Goal: Task Accomplishment & Management: Manage account settings

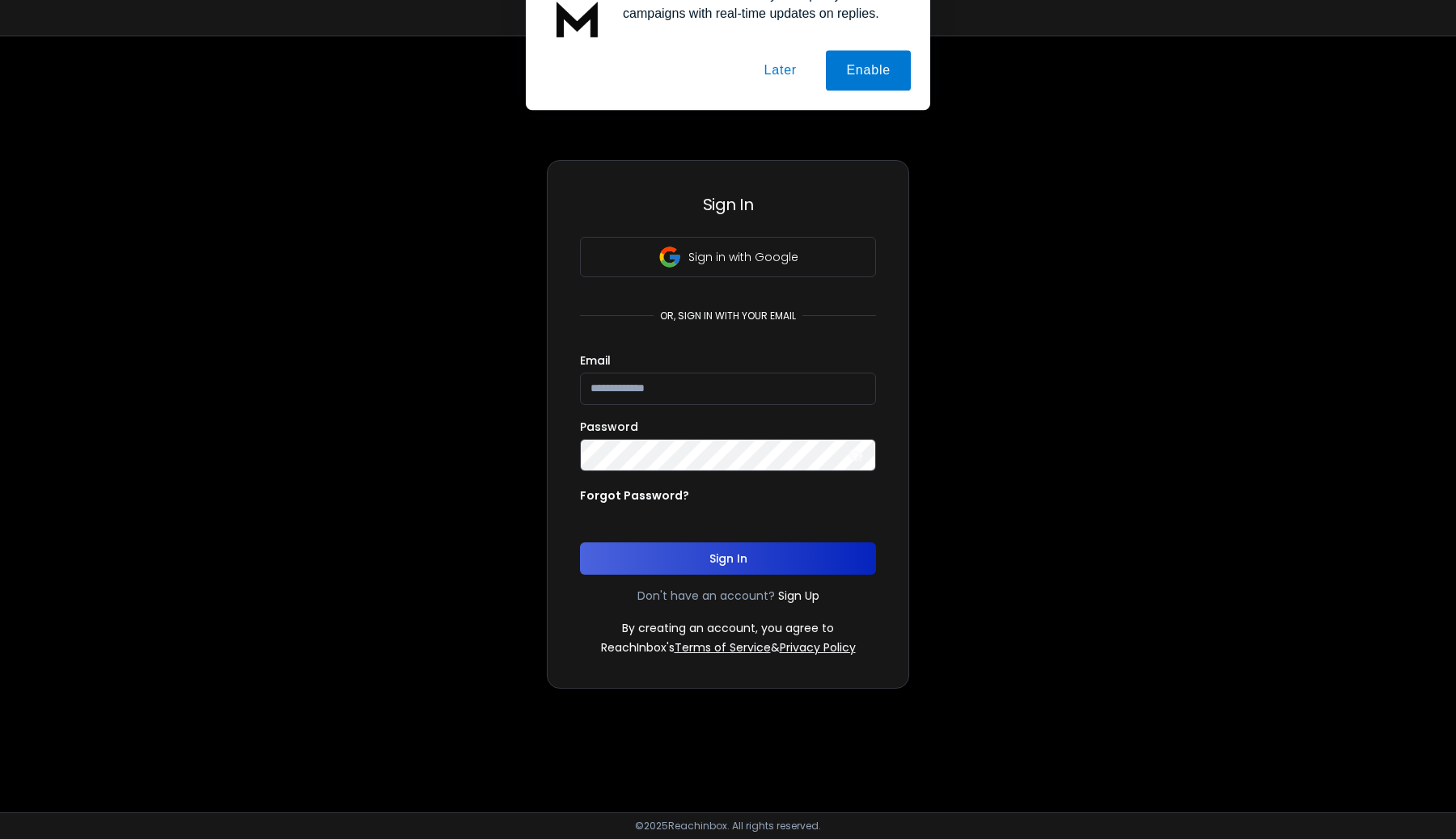
click at [623, 411] on form "Email Password Forgot Password? Sign In Sign Up" at bounding box center [728, 465] width 296 height 220
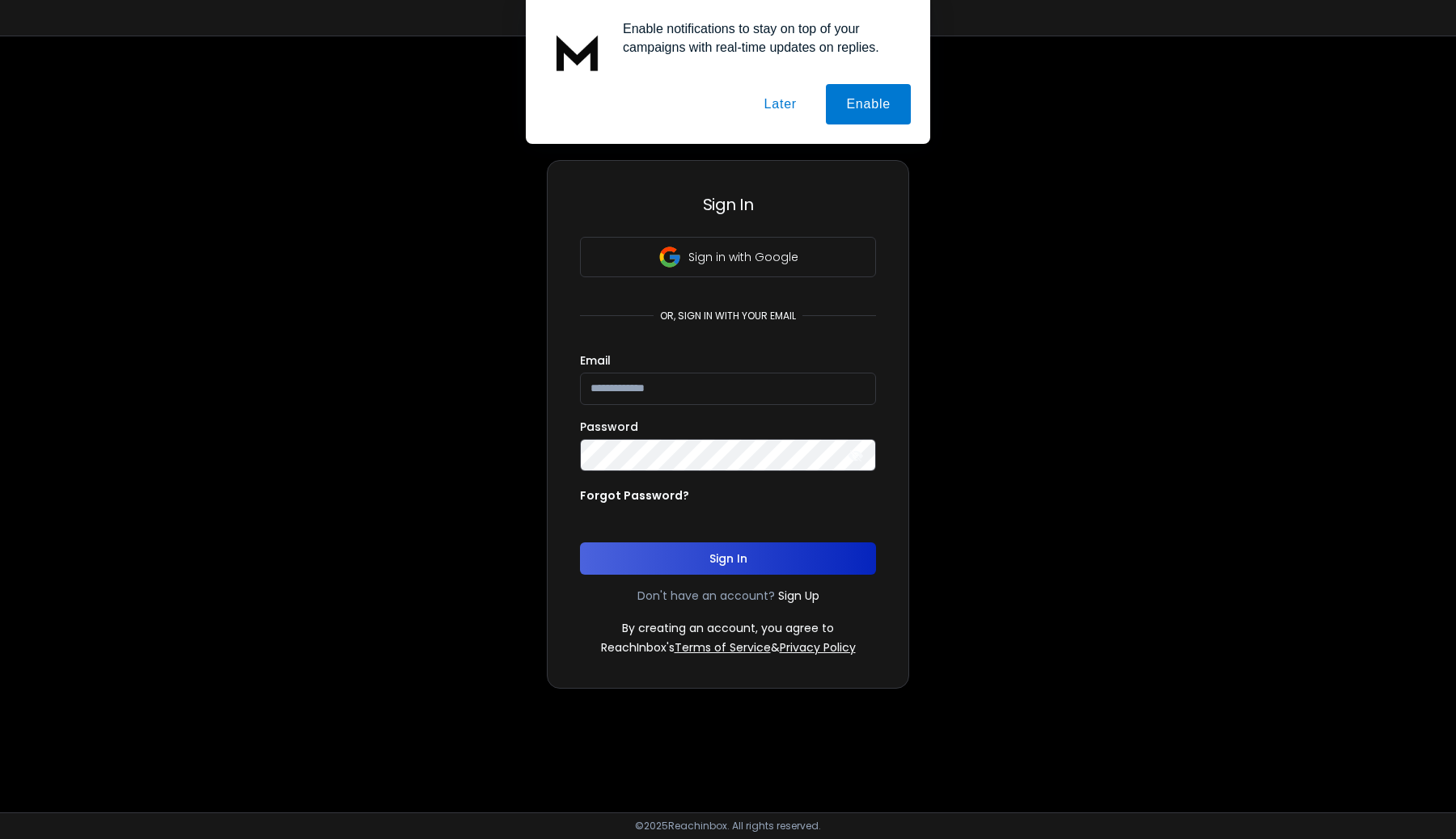
click at [636, 399] on input "email" at bounding box center [728, 388] width 296 height 32
click at [750, 262] on p "Sign in with Google" at bounding box center [743, 258] width 110 height 17
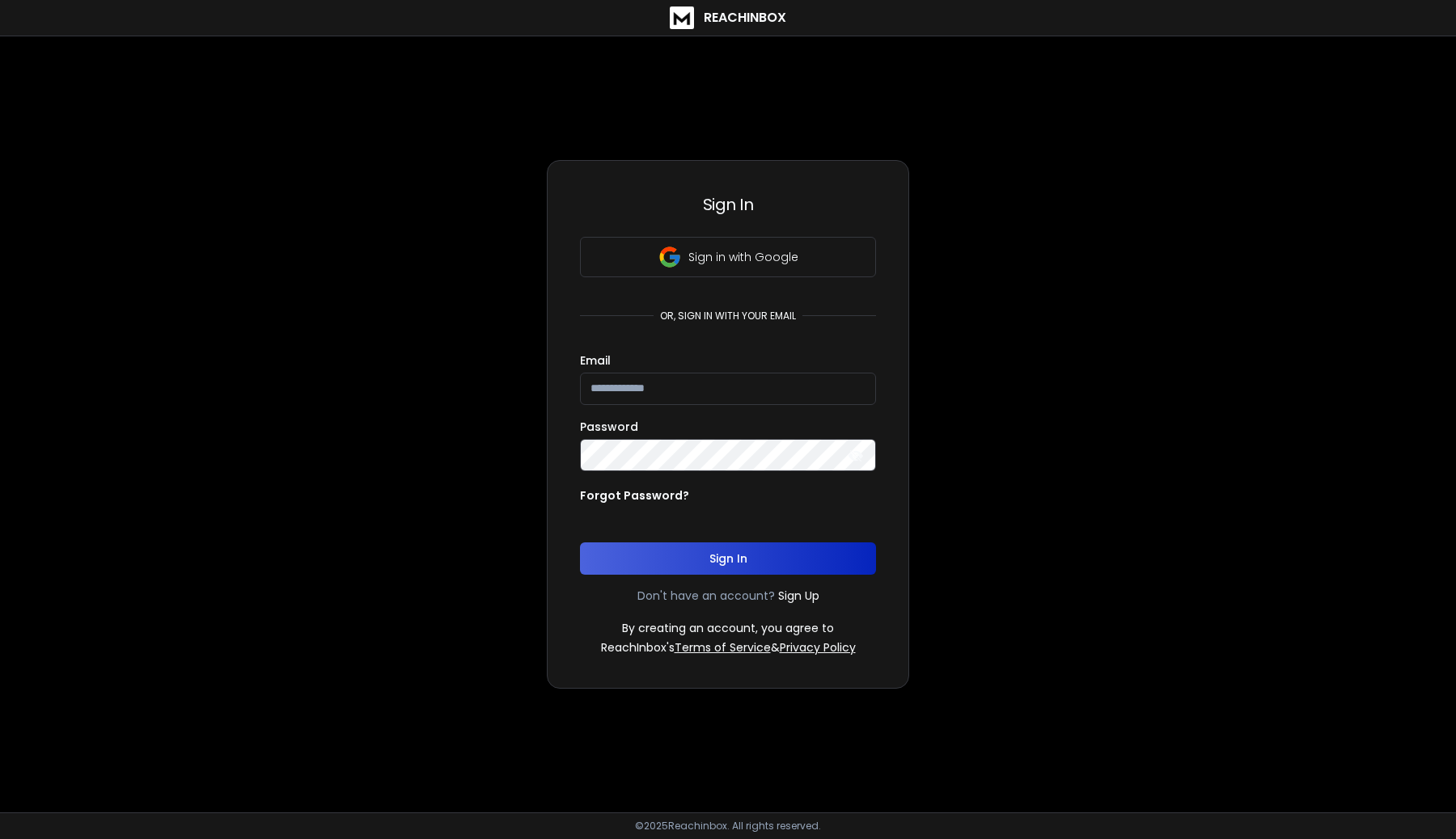
click at [723, 386] on input "email" at bounding box center [728, 388] width 296 height 32
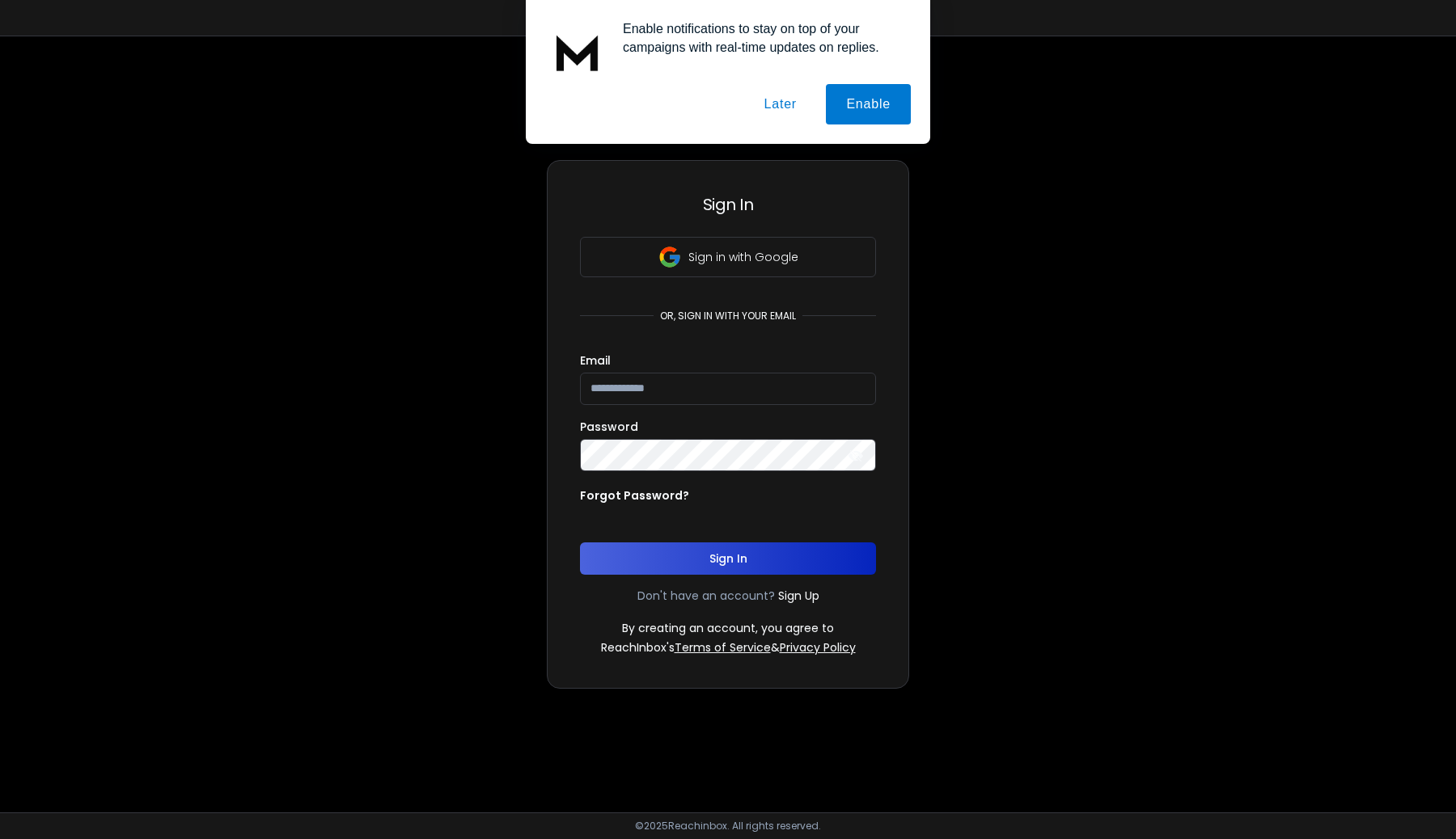
paste input "**********"
type input "**********"
click at [677, 553] on button "Sign In" at bounding box center [728, 558] width 296 height 32
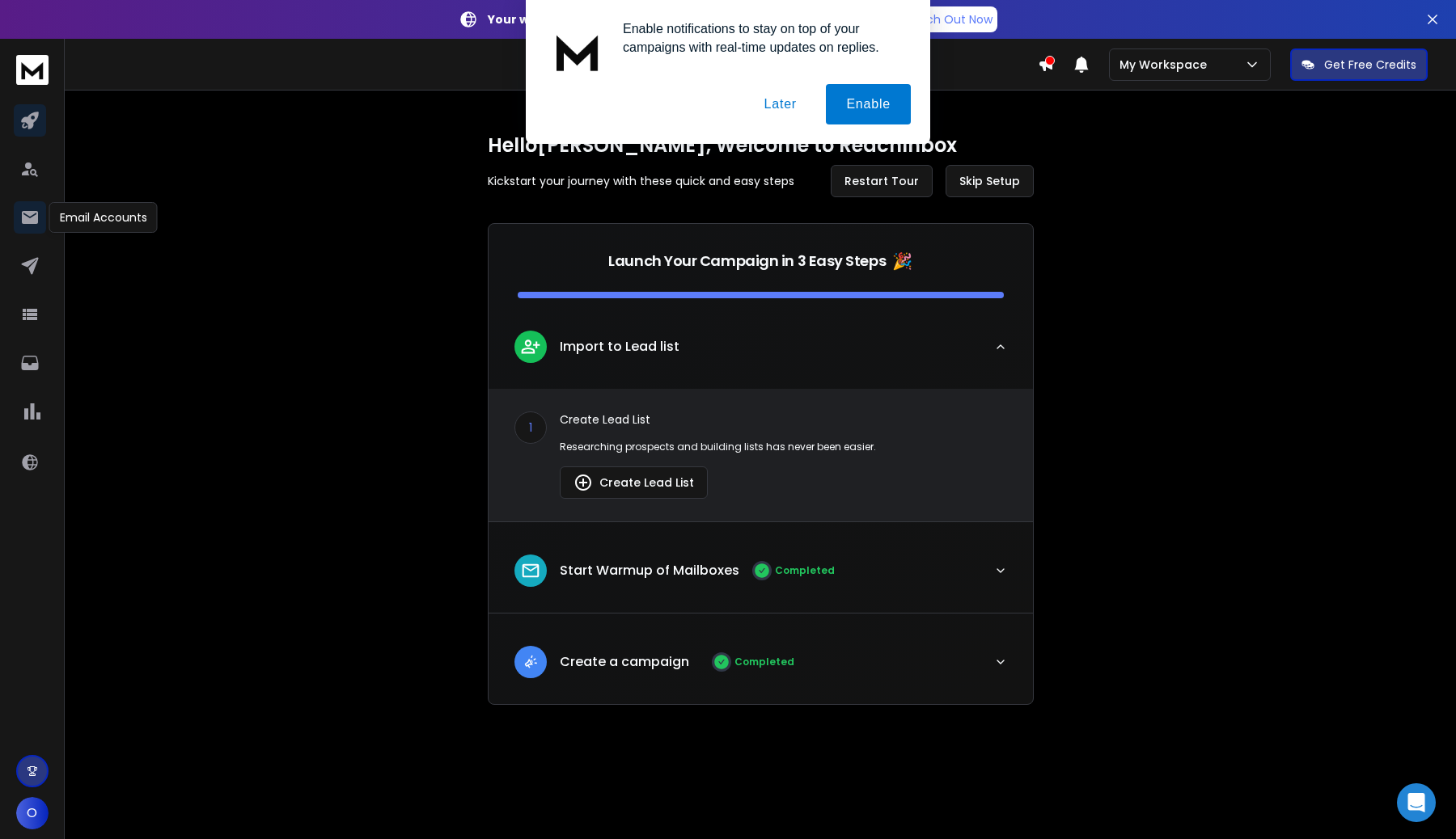
click at [31, 217] on icon at bounding box center [31, 217] width 17 height 13
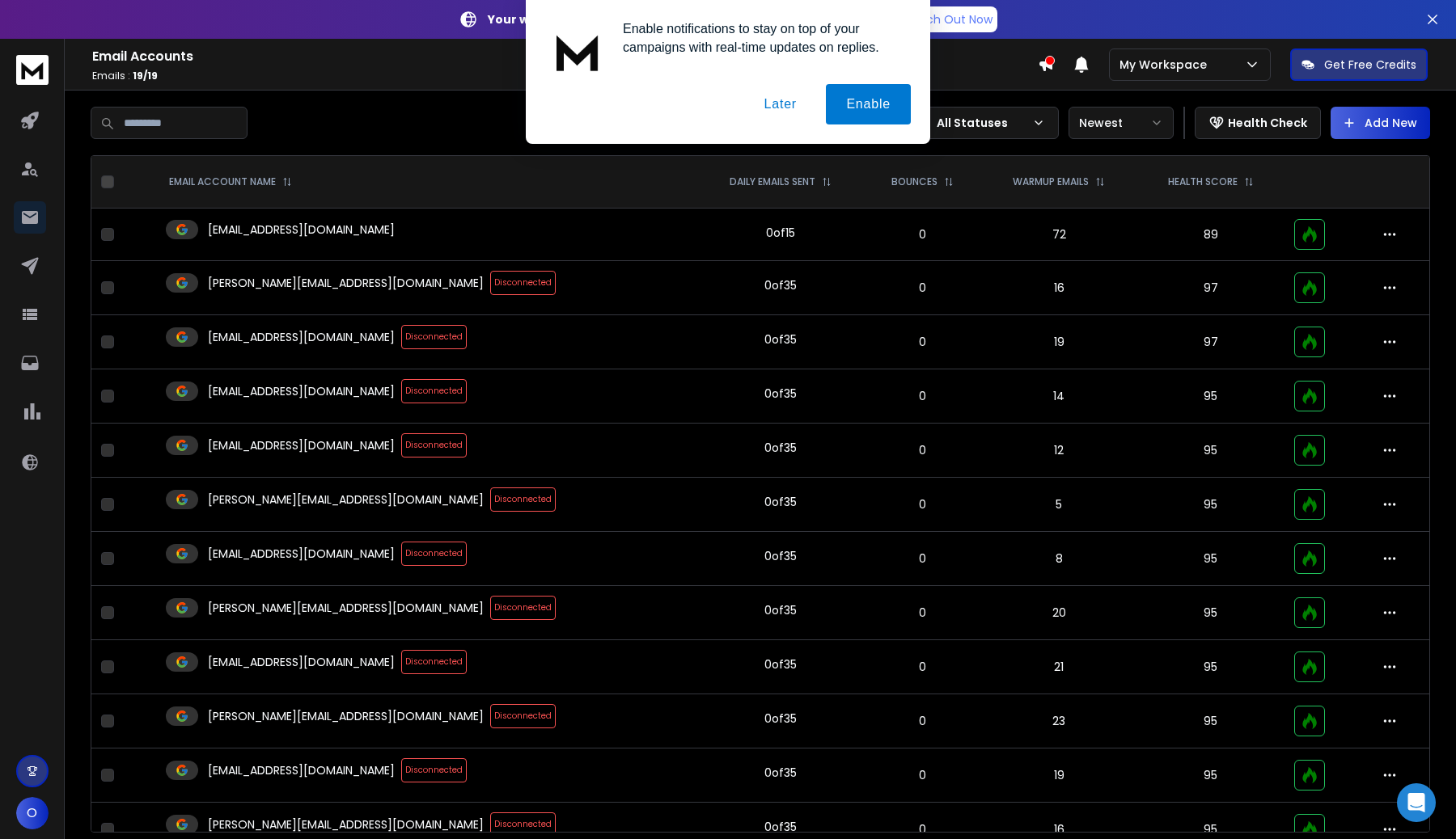
click at [110, 236] on button "button" at bounding box center [107, 235] width 13 height 13
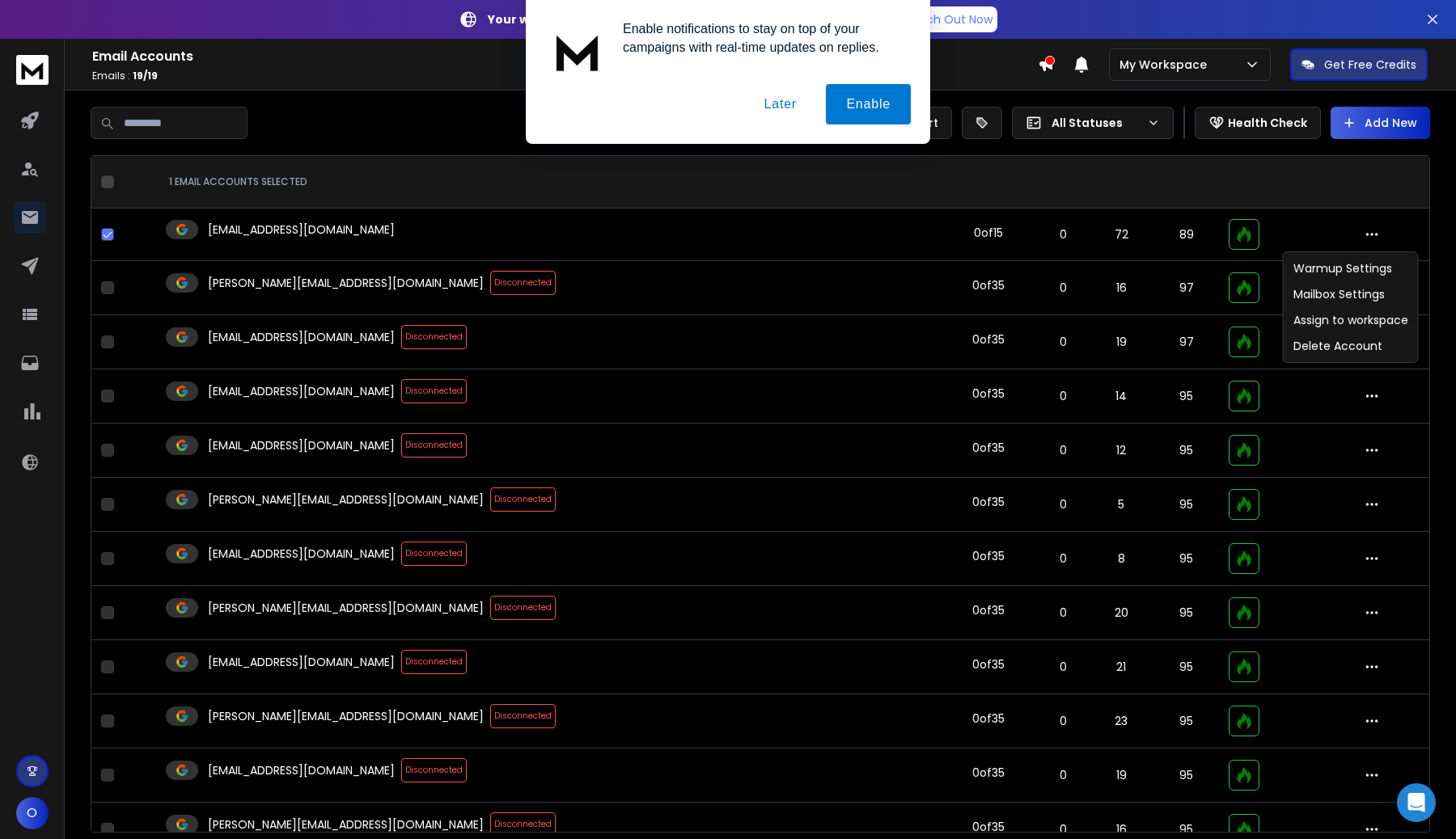
click at [1369, 232] on icon at bounding box center [1372, 235] width 15 height 15
click at [1368, 233] on icon at bounding box center [1372, 235] width 15 height 15
click at [1236, 236] on icon at bounding box center [1244, 235] width 17 height 17
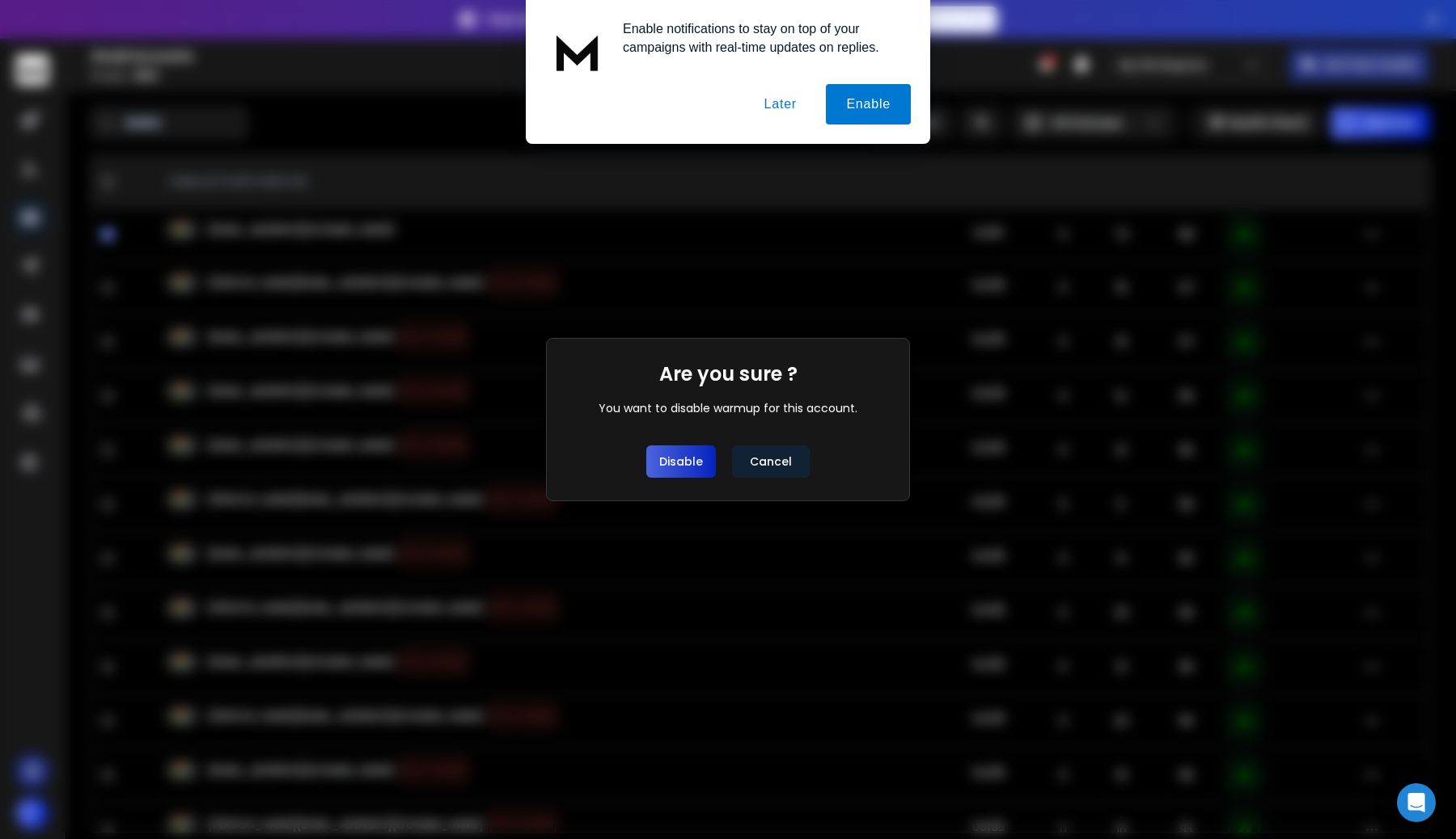
click at [683, 456] on button "Disable" at bounding box center [680, 461] width 69 height 32
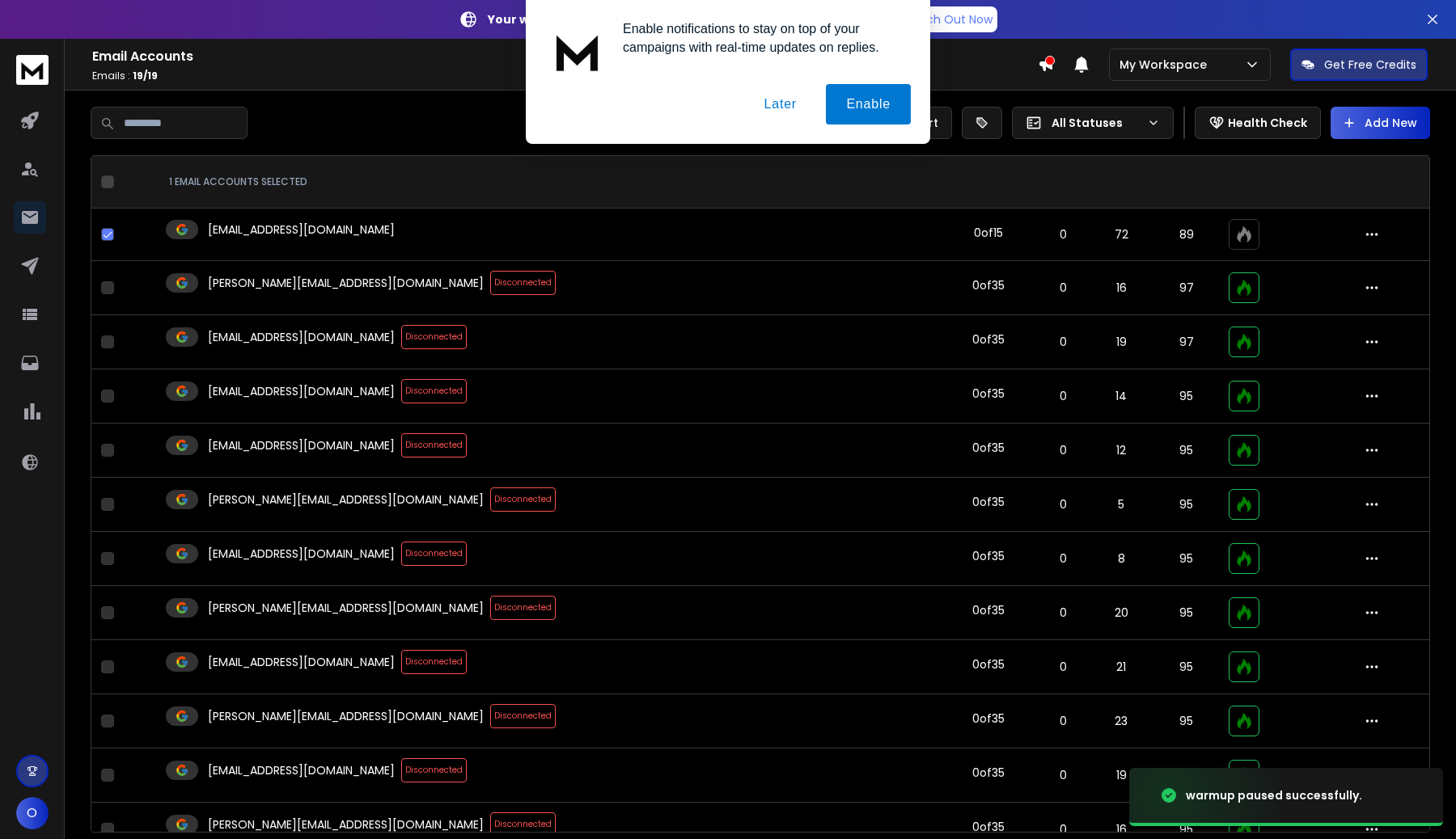
click at [31, 116] on div "Enable notifications to stay on top of your campaigns with real-time updates on…" at bounding box center [728, 72] width 1456 height 144
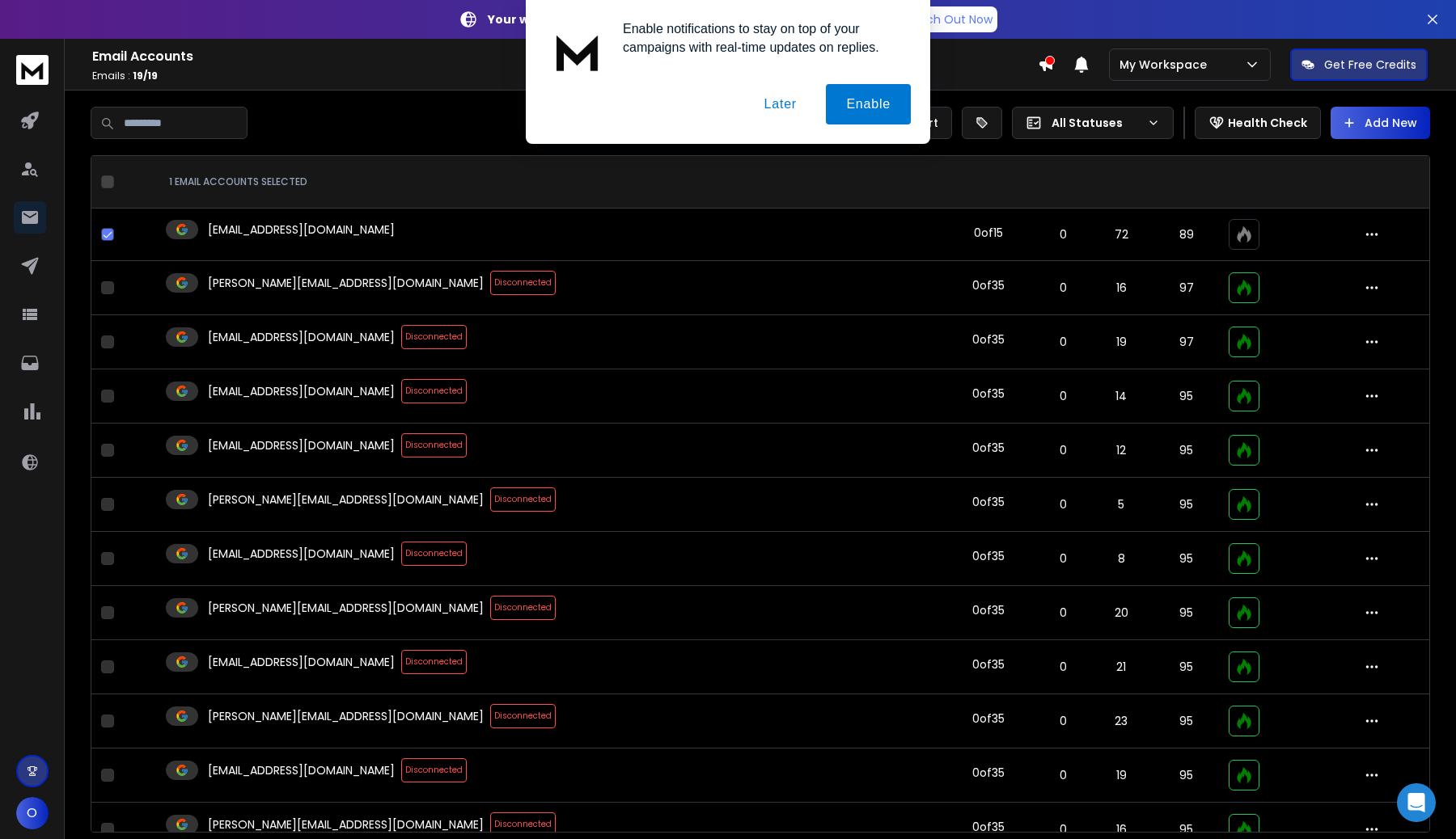
click at [780, 105] on button "Later" at bounding box center [779, 104] width 73 height 41
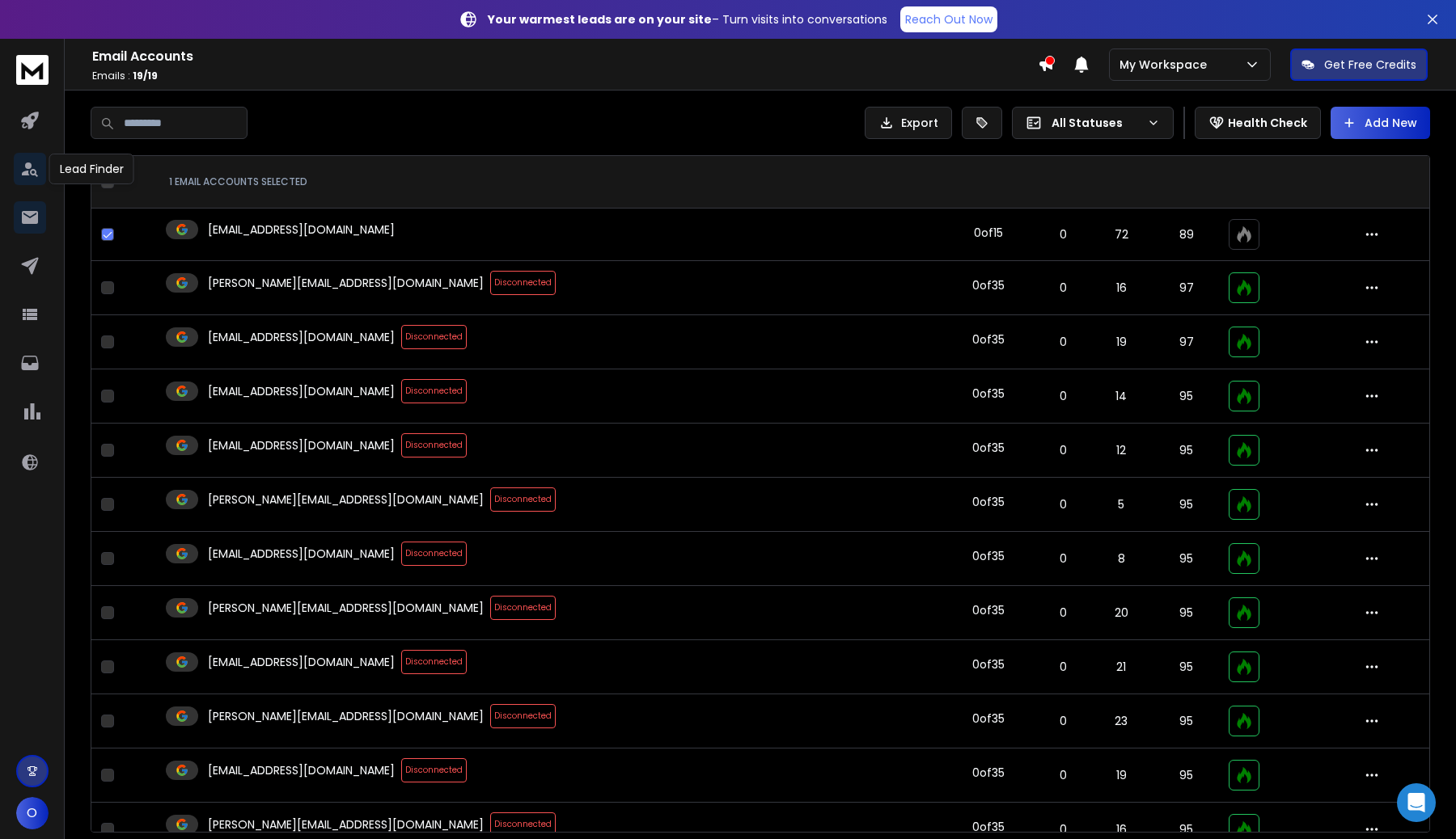
click at [31, 166] on icon at bounding box center [30, 168] width 19 height 19
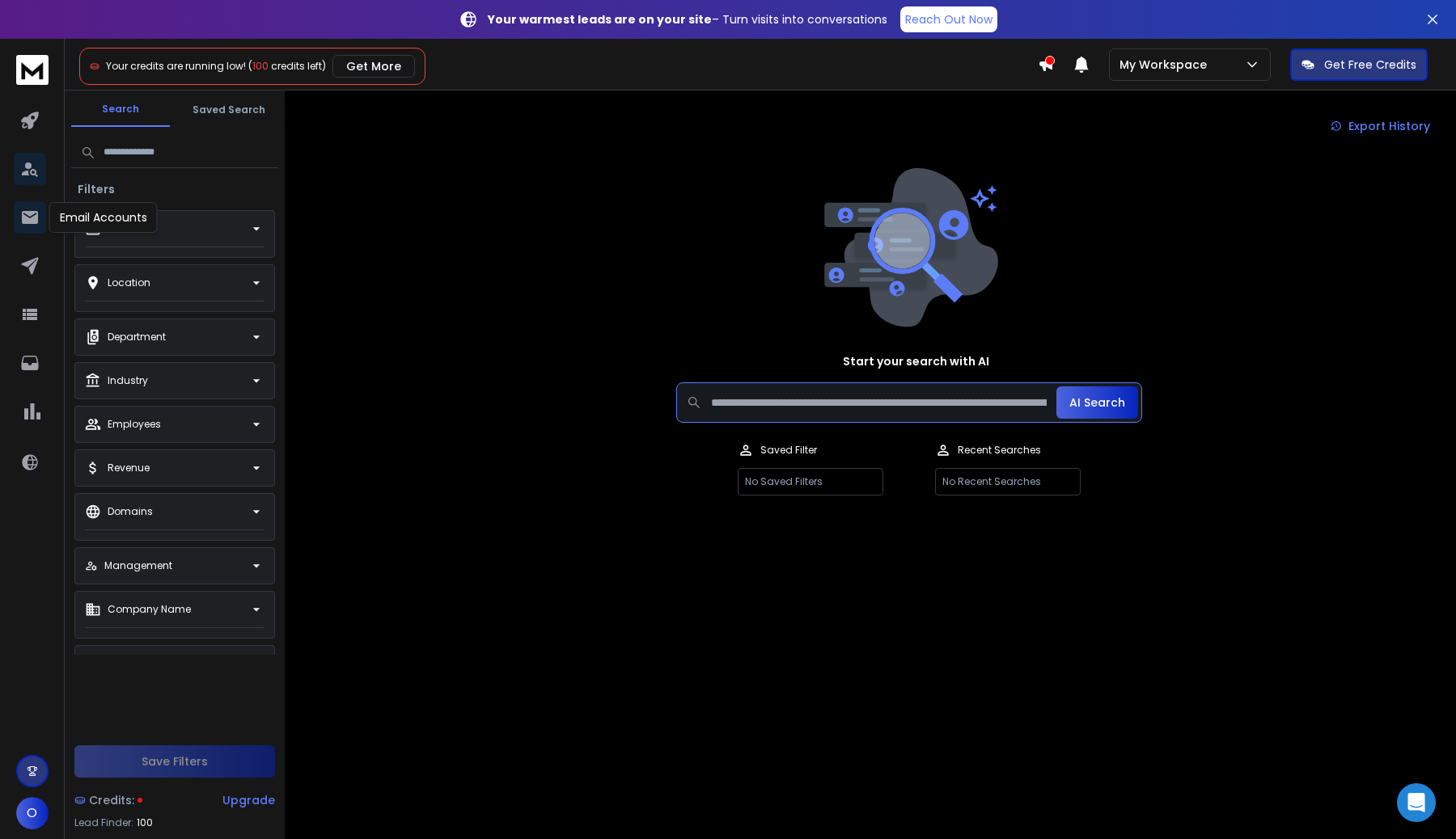
click at [28, 211] on icon at bounding box center [31, 217] width 17 height 13
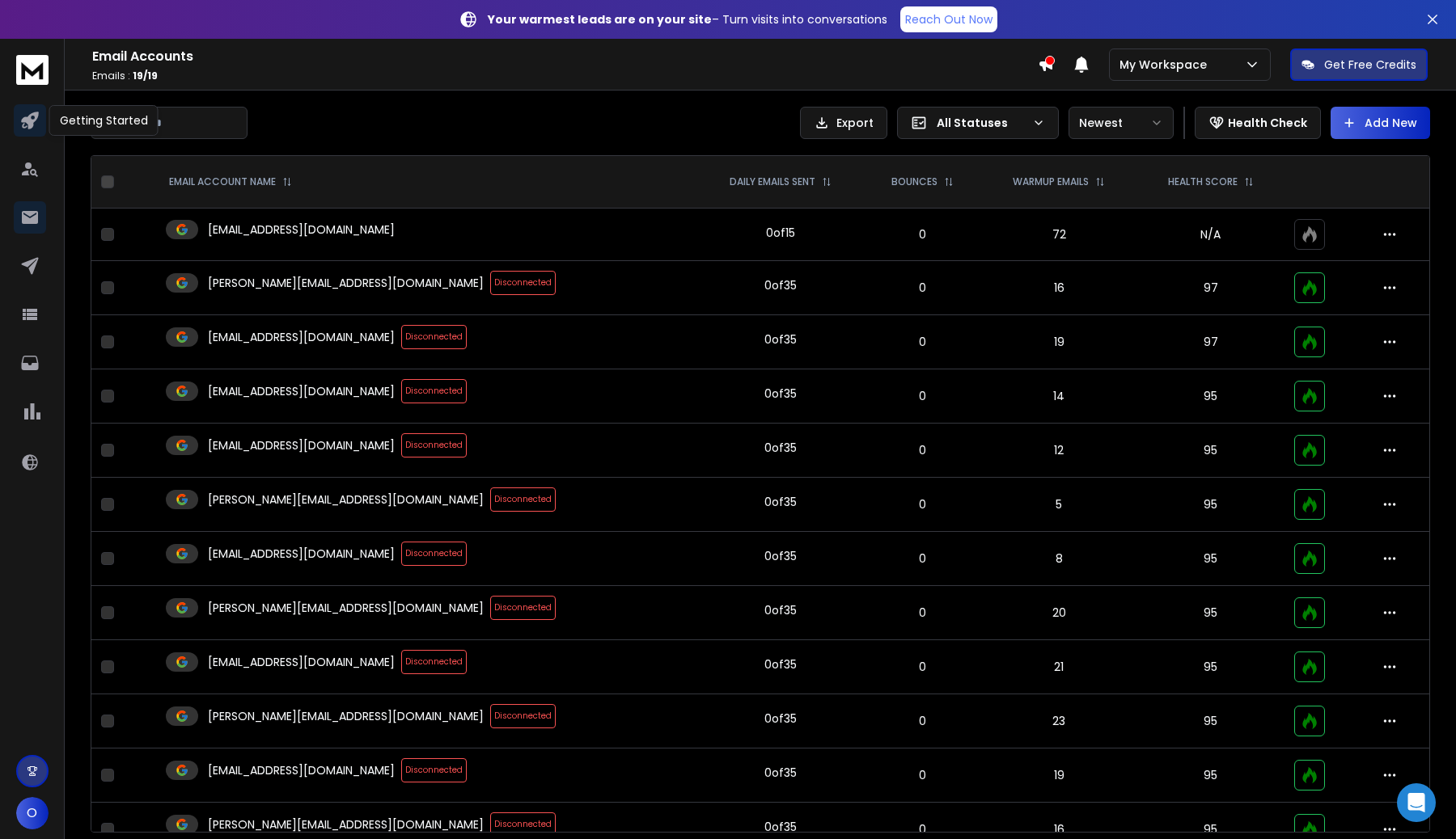
click at [36, 114] on icon at bounding box center [30, 120] width 18 height 18
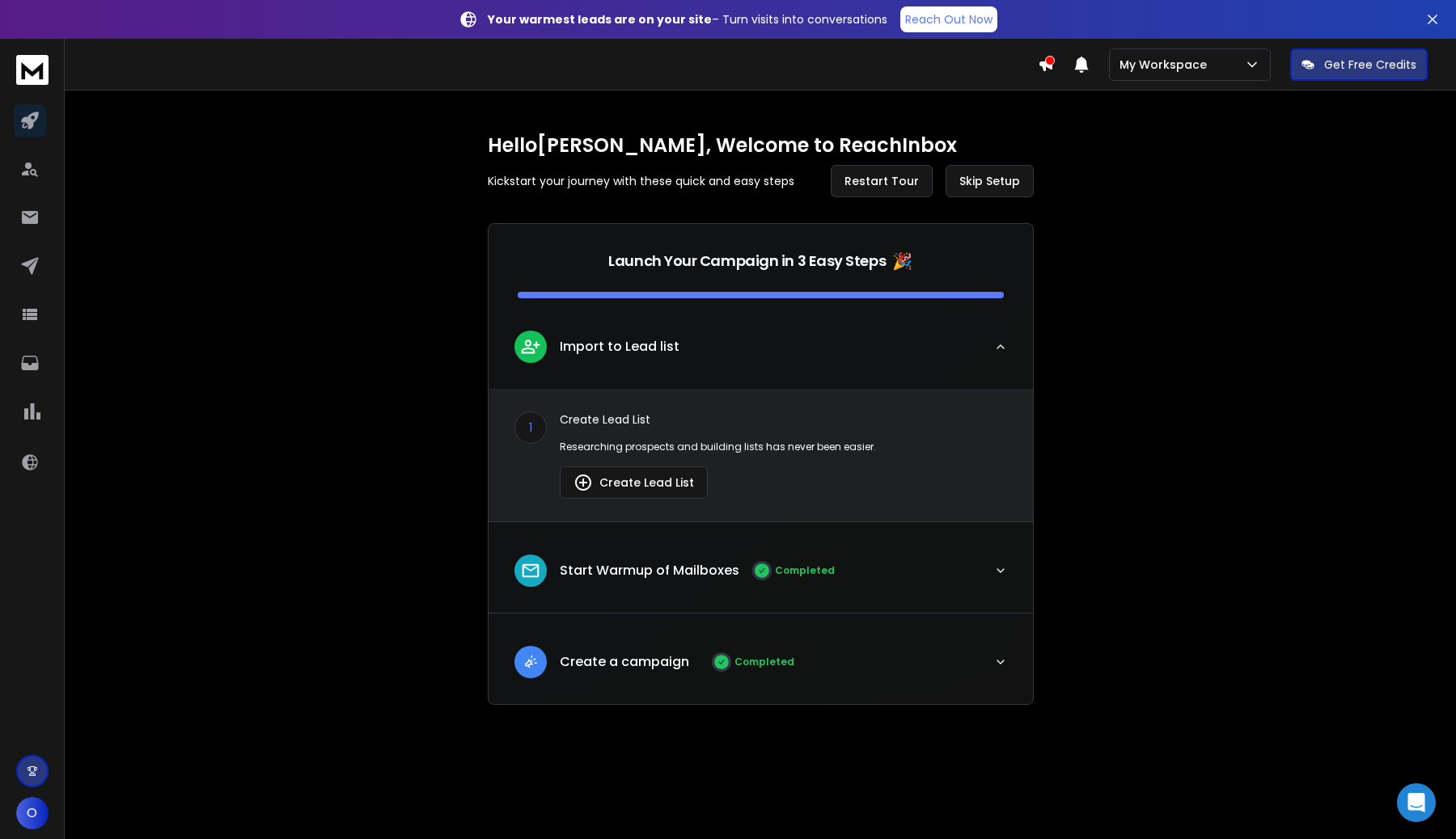
click at [49, 225] on div at bounding box center [32, 221] width 37 height 39
click at [49, 216] on div at bounding box center [32, 221] width 37 height 39
click at [25, 358] on icon at bounding box center [30, 362] width 19 height 19
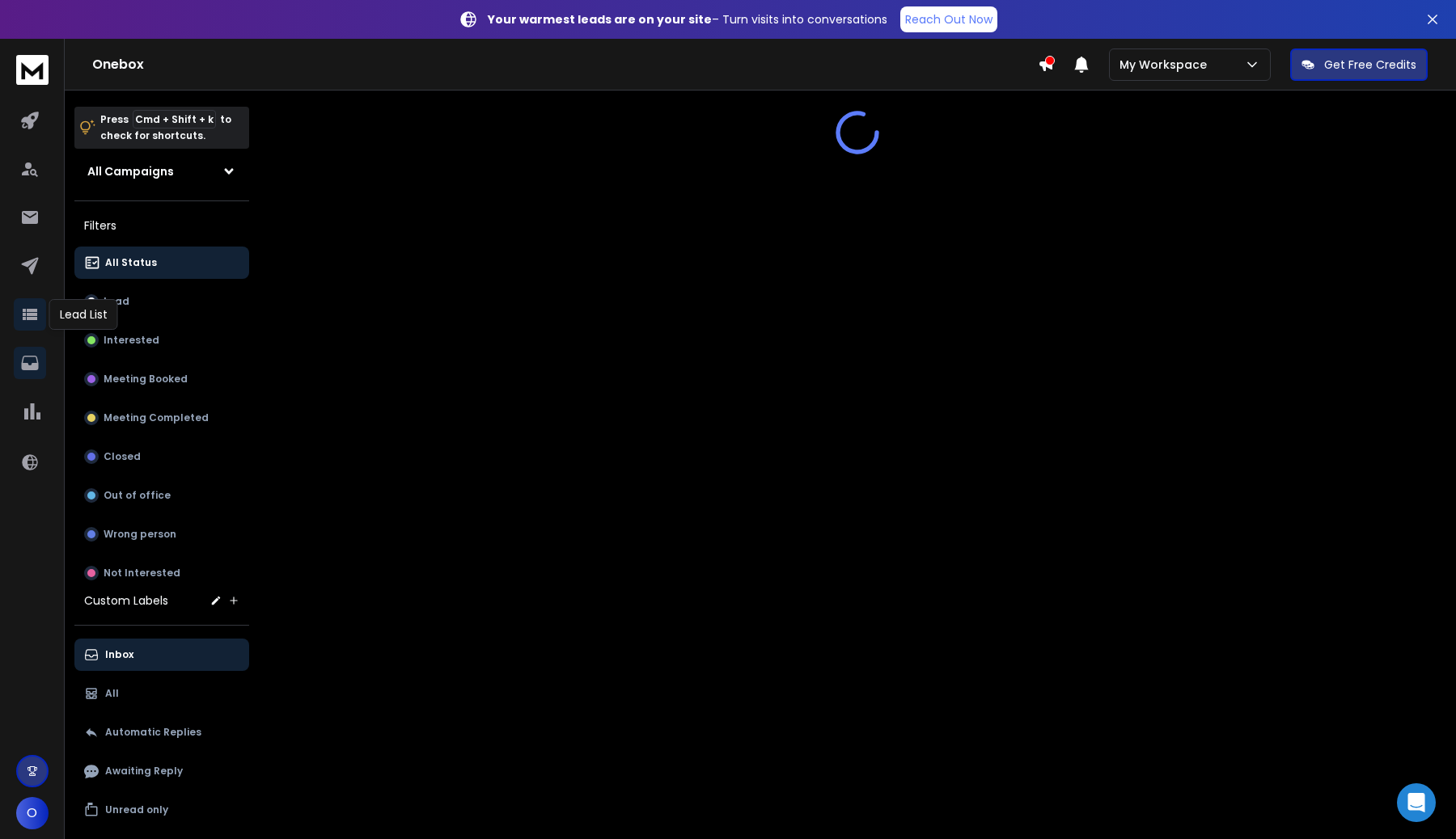
click at [24, 310] on icon at bounding box center [31, 314] width 15 height 11
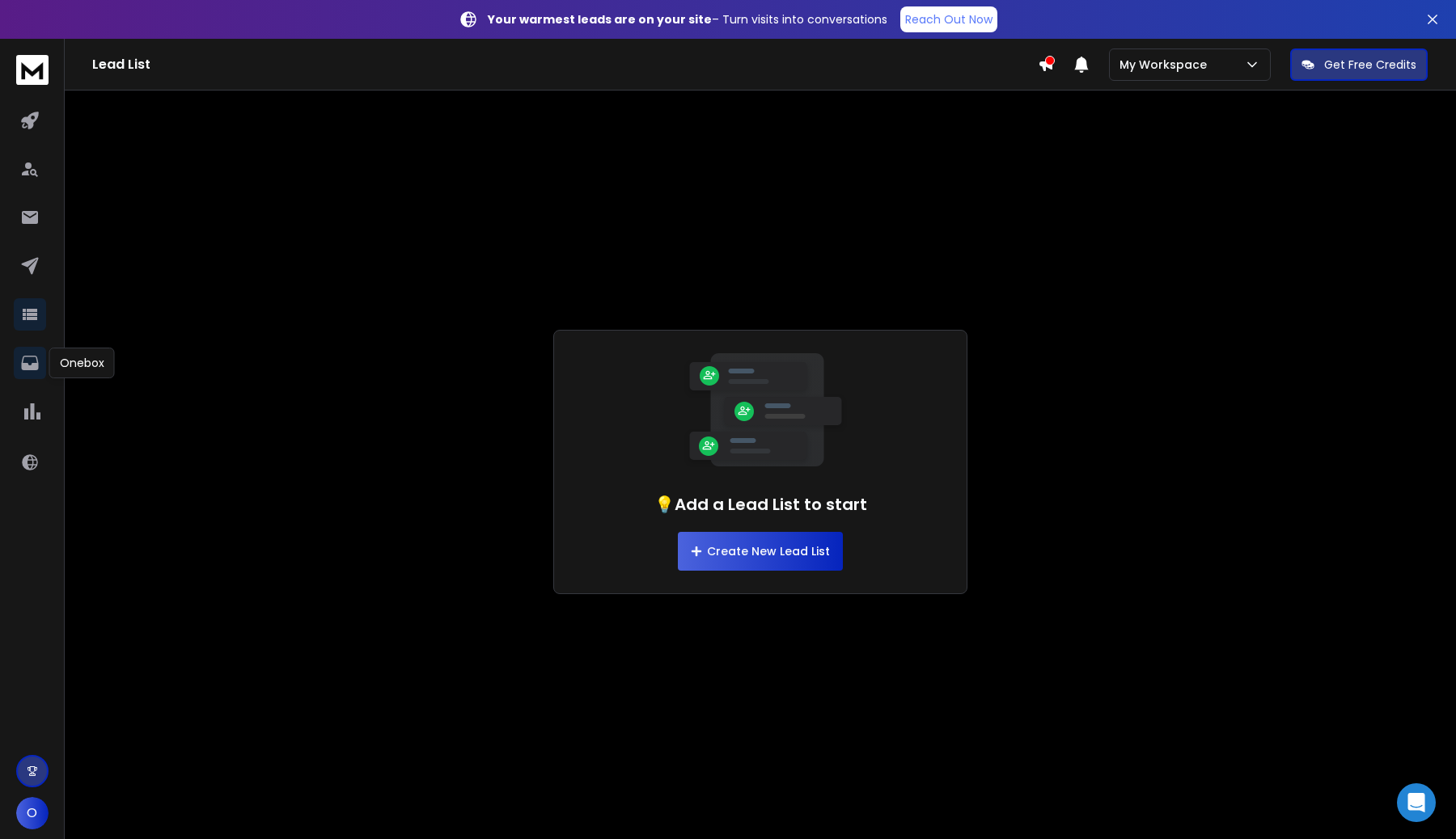
click at [35, 359] on icon at bounding box center [30, 362] width 19 height 19
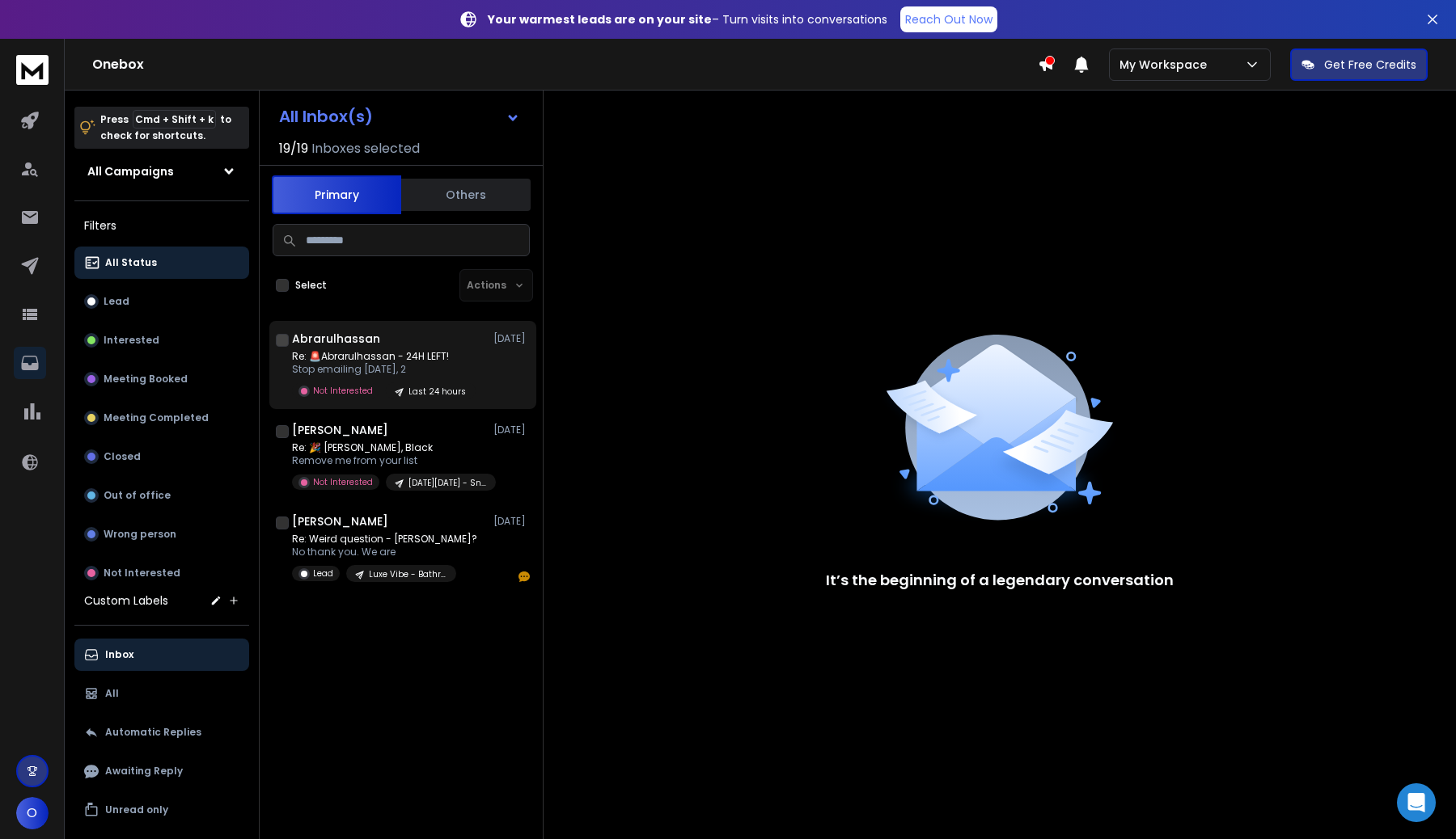
click at [469, 351] on div "Re: 🚨Abrarulhassan - 24H LEFT! Stop emailing On Mon, 2 Not Interested Last 24 h…" at bounding box center [410, 374] width 238 height 49
